Goal: Task Accomplishment & Management: Manage account settings

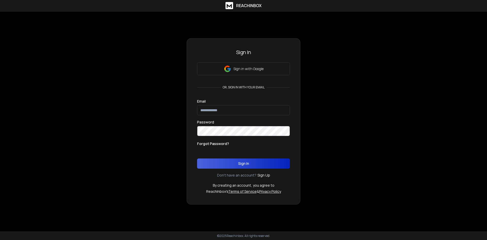
type input "**********"
click at [244, 165] on button "Sign In" at bounding box center [243, 163] width 93 height 10
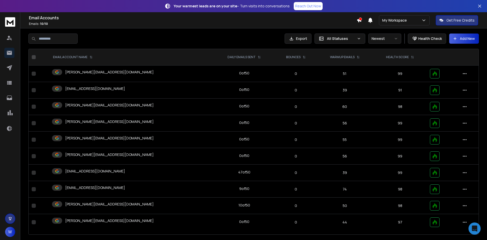
click at [81, 89] on p "elenasecchi@whatjobs.international" at bounding box center [95, 88] width 60 height 5
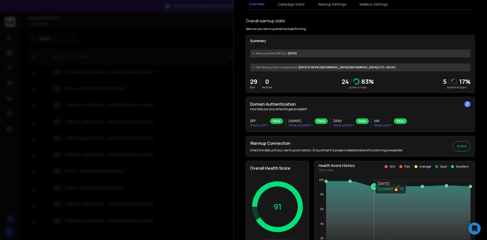
scroll to position [51, 0]
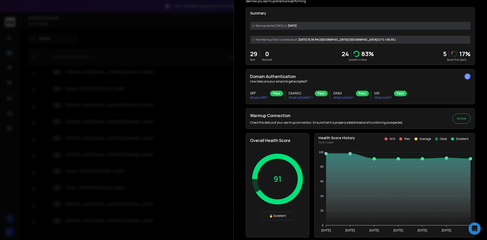
click at [124, 104] on div at bounding box center [243, 120] width 487 height 240
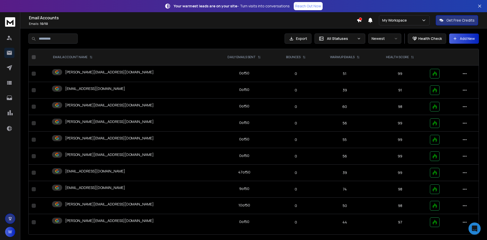
click at [88, 89] on p "elenasecchi@whatjobs.international" at bounding box center [95, 88] width 60 height 5
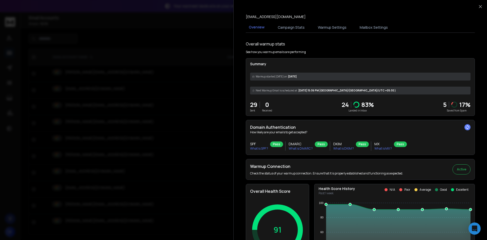
click at [331, 26] on button "Warmup Settings" at bounding box center [332, 27] width 35 height 11
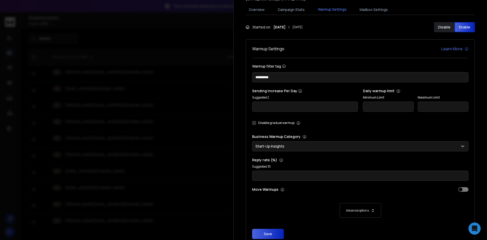
scroll to position [25, 0]
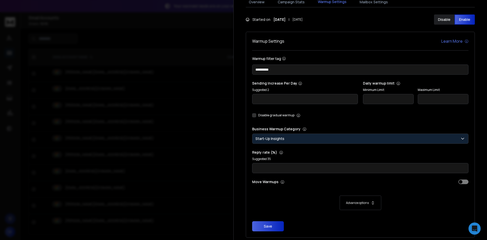
click at [458, 137] on div "Start-Up Insights" at bounding box center [361, 138] width 210 height 5
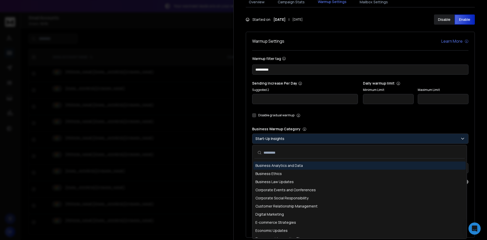
click at [458, 137] on body "Your warmest leads are on your site – Turn visits into conversations Reach Out …" at bounding box center [243, 120] width 487 height 240
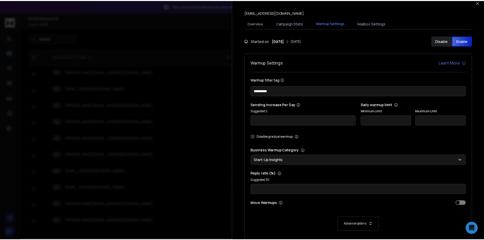
scroll to position [0, 0]
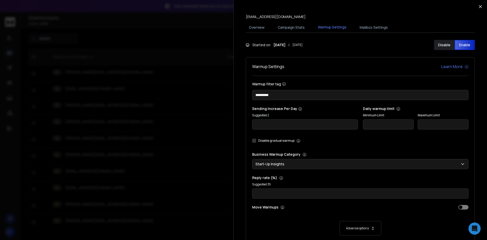
click at [480, 7] on icon "button" at bounding box center [480, 6] width 5 height 5
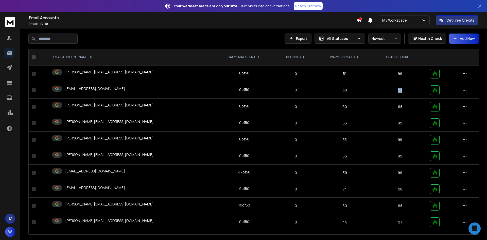
drag, startPoint x: 384, startPoint y: 89, endPoint x: 472, endPoint y: 92, distance: 87.6
click at [472, 92] on tr "elenasecchi@whatjobs.international 0 of 50 0 39 91" at bounding box center [254, 90] width 450 height 17
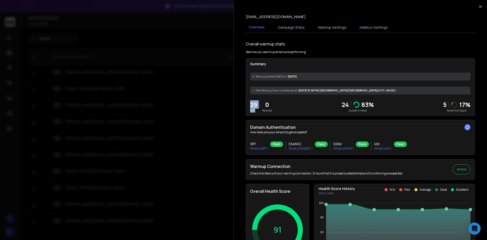
drag, startPoint x: 250, startPoint y: 105, endPoint x: 260, endPoint y: 106, distance: 10.2
click at [260, 106] on div "Summary Warmup started 3 months ago on 26 May, 2025 Next Warmup Email is schedu…" at bounding box center [360, 87] width 229 height 58
click at [184, 137] on div at bounding box center [243, 120] width 487 height 240
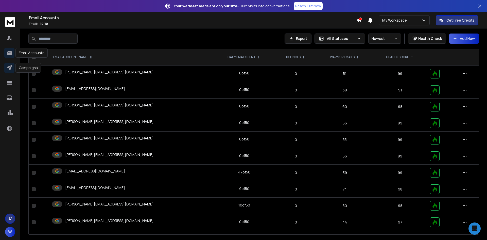
click at [13, 64] on link at bounding box center [9, 68] width 10 height 10
